Goal: Information Seeking & Learning: Stay updated

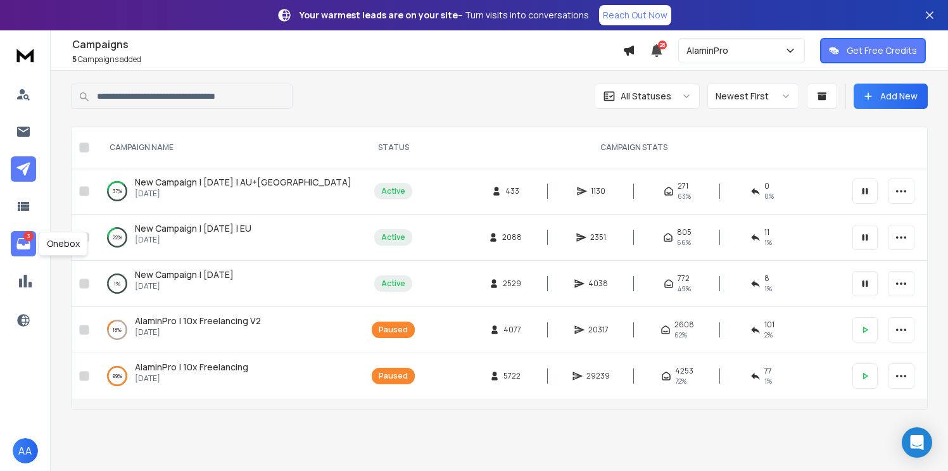
click at [23, 239] on icon at bounding box center [23, 243] width 15 height 15
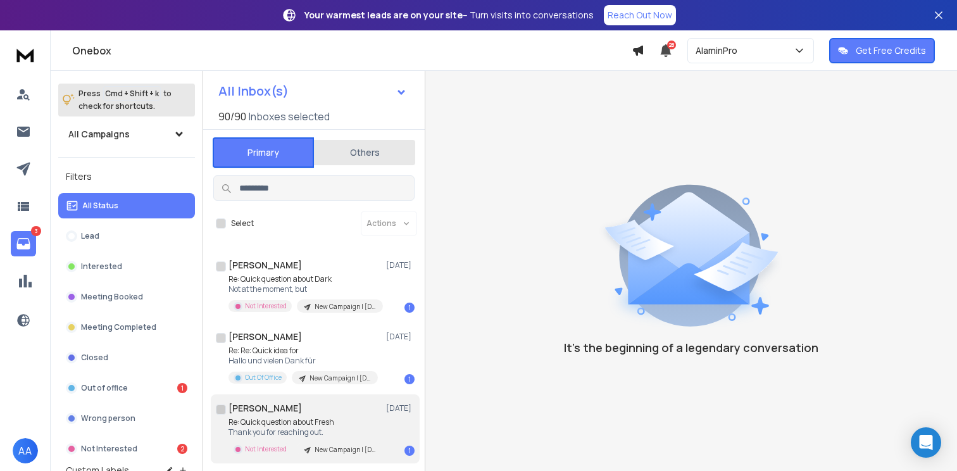
click at [291, 425] on p "Re: Quick question about Fresh" at bounding box center [305, 422] width 152 height 10
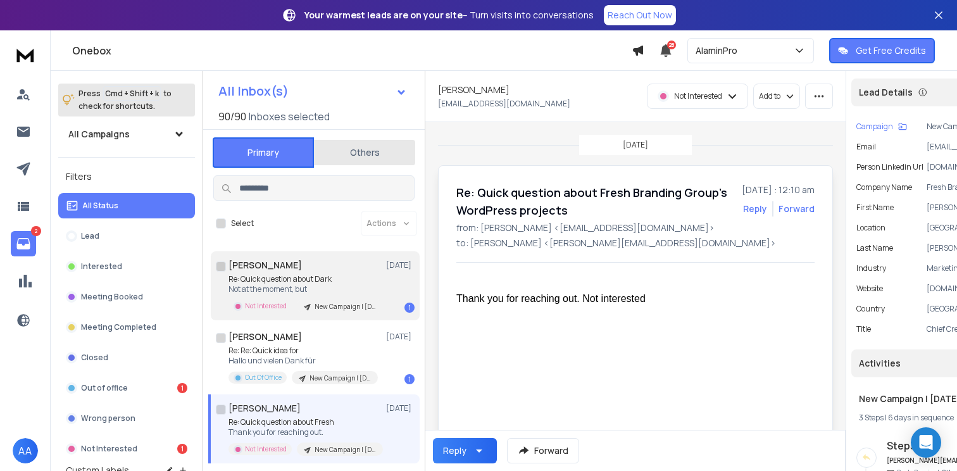
click at [276, 272] on div "[PERSON_NAME] [DATE] Re: Quick question about Dark Not at the moment, but Not I…" at bounding box center [322, 286] width 186 height 54
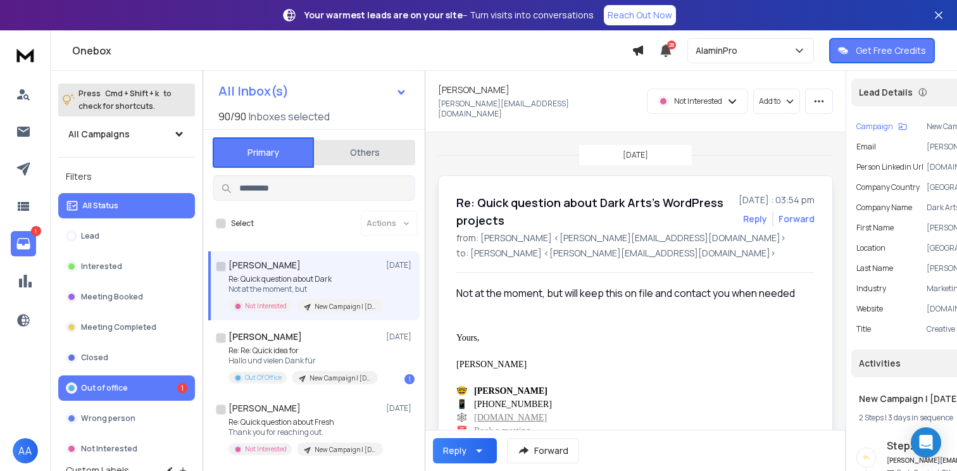
click at [136, 386] on button "Out of office 1" at bounding box center [126, 387] width 137 height 25
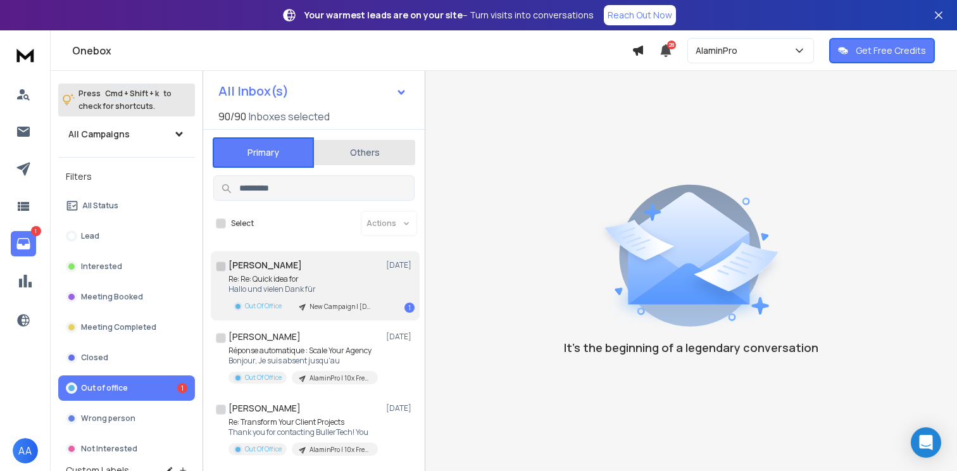
click at [269, 280] on p "Re: Re: Quick idea for" at bounding box center [303, 279] width 149 height 10
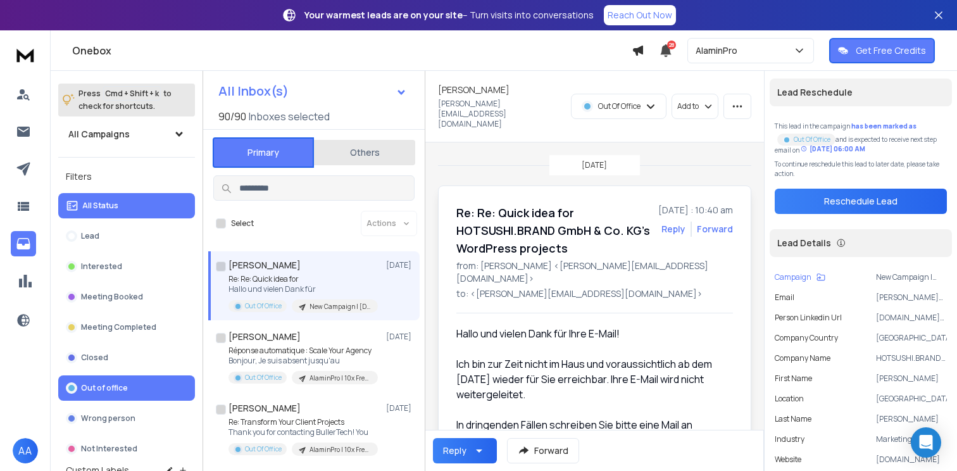
click at [90, 209] on p "All Status" at bounding box center [100, 206] width 36 height 10
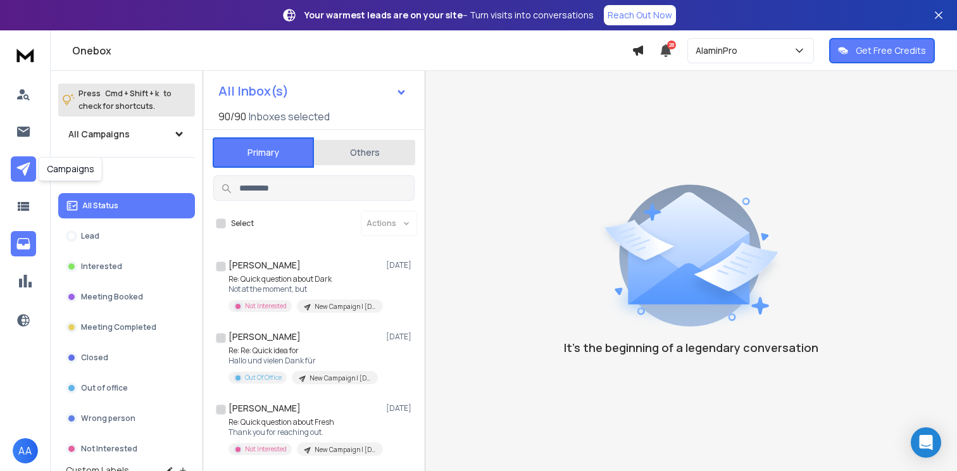
click at [25, 169] on icon at bounding box center [22, 168] width 13 height 13
